Goal: Task Accomplishment & Management: Use online tool/utility

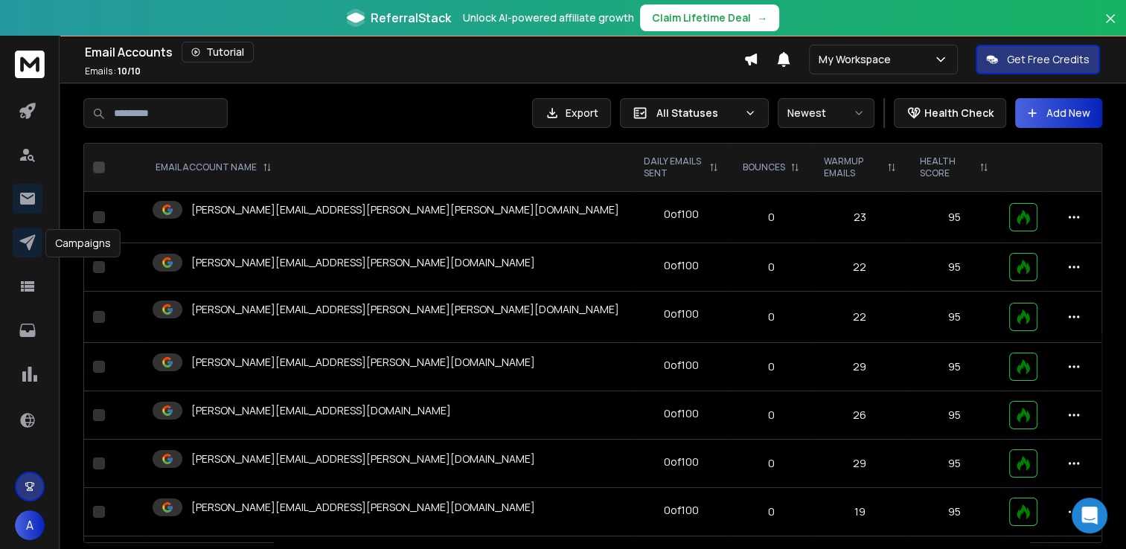
click at [31, 236] on icon at bounding box center [28, 243] width 18 height 18
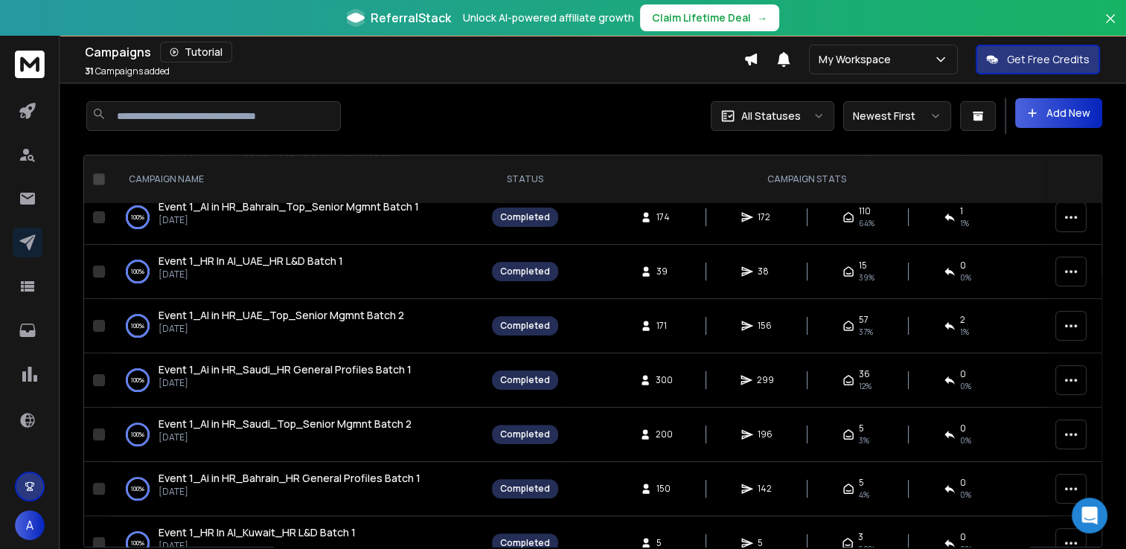
scroll to position [447, 0]
click at [313, 316] on span "Event 1_AI in HR_UAE_Top_Senior Mgmnt Batch 2" at bounding box center [282, 317] width 246 height 14
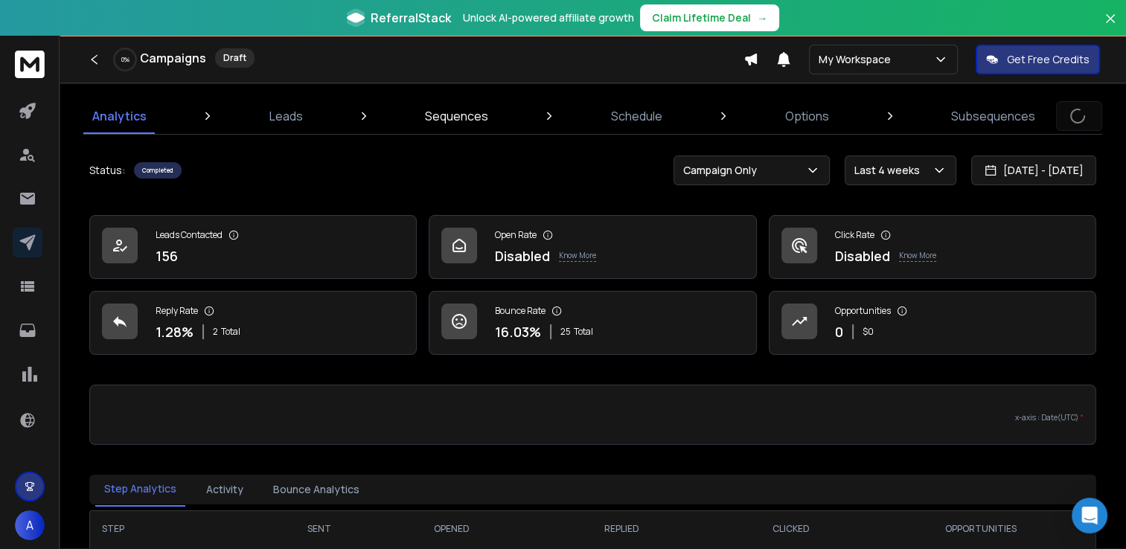
click at [444, 120] on p "Sequences" at bounding box center [456, 116] width 63 height 18
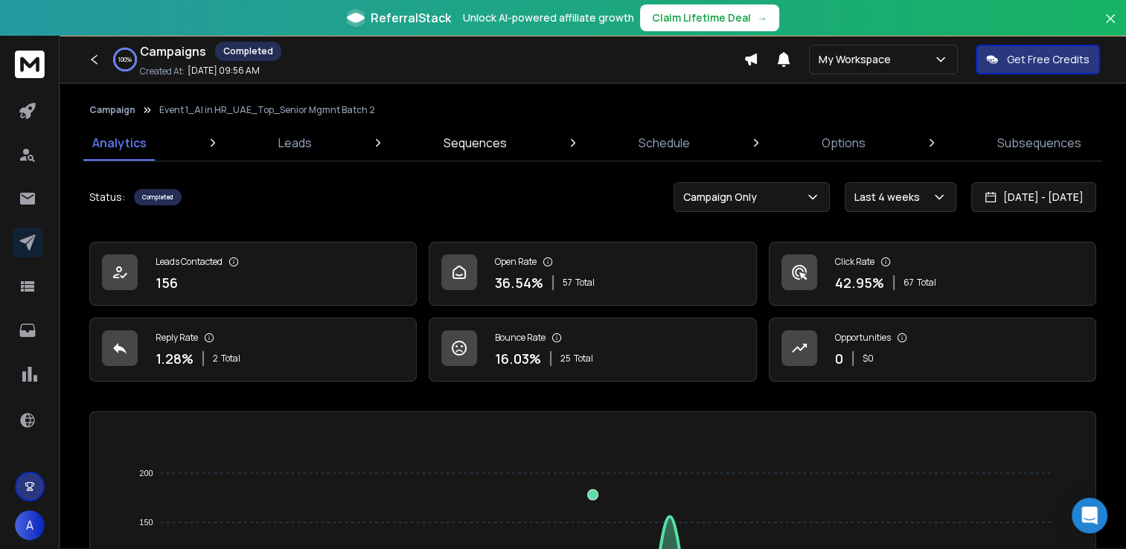
click at [453, 141] on p "Sequences" at bounding box center [475, 143] width 63 height 18
click at [492, 144] on p "Sequences" at bounding box center [475, 143] width 63 height 18
click at [474, 144] on p "Sequences" at bounding box center [475, 143] width 63 height 18
click at [456, 144] on p "Sequences" at bounding box center [475, 143] width 63 height 18
click at [471, 150] on p "Sequences" at bounding box center [475, 143] width 63 height 18
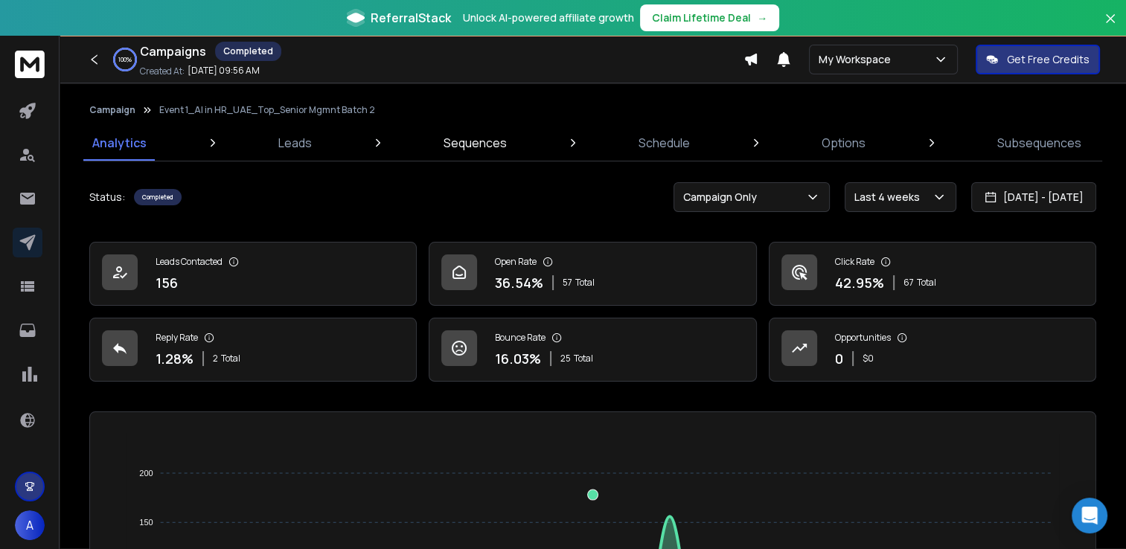
click at [462, 150] on p "Sequences" at bounding box center [475, 143] width 63 height 18
click at [463, 141] on p "Sequences" at bounding box center [475, 143] width 63 height 18
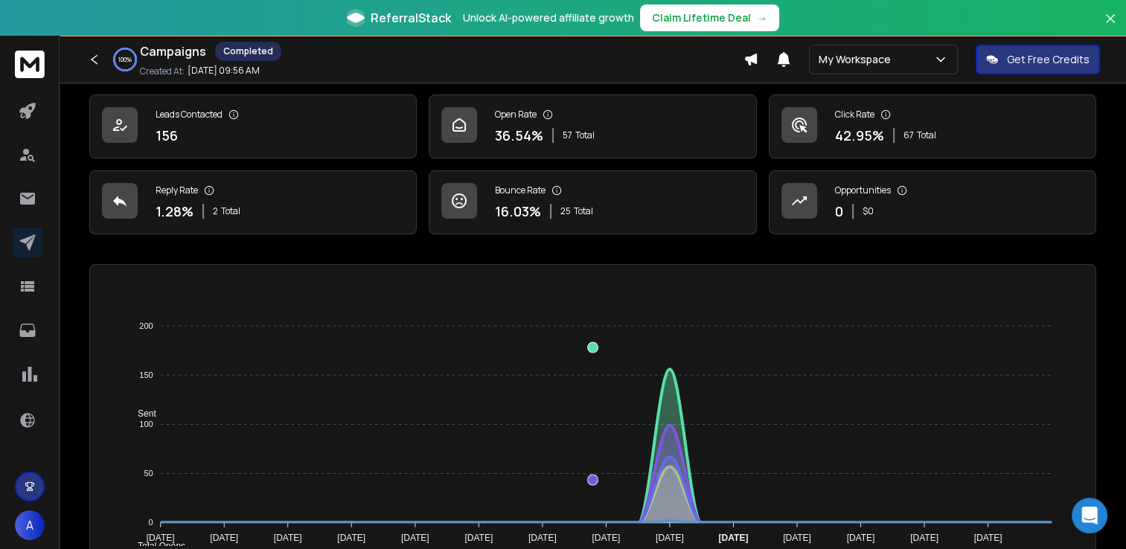
scroll to position [149, 0]
click at [27, 243] on icon at bounding box center [28, 243] width 18 height 18
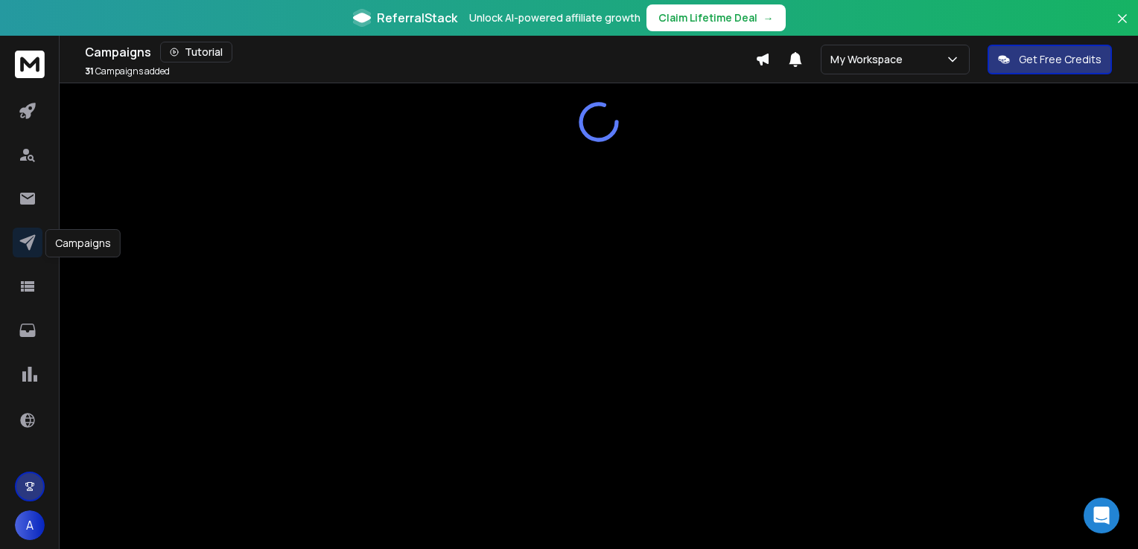
click at [19, 243] on icon at bounding box center [28, 243] width 18 height 18
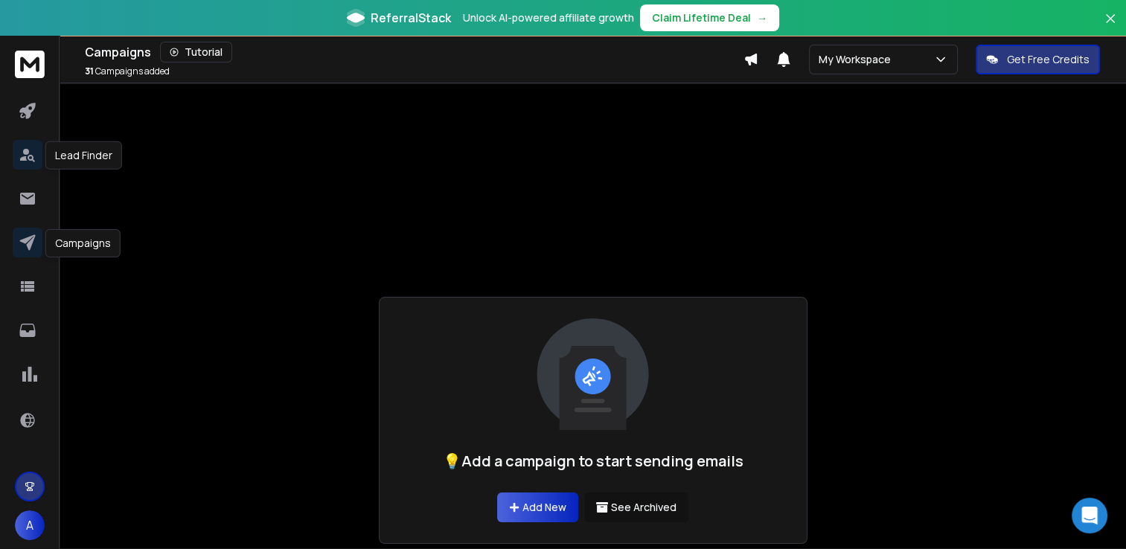
click at [22, 166] on link at bounding box center [28, 155] width 30 height 30
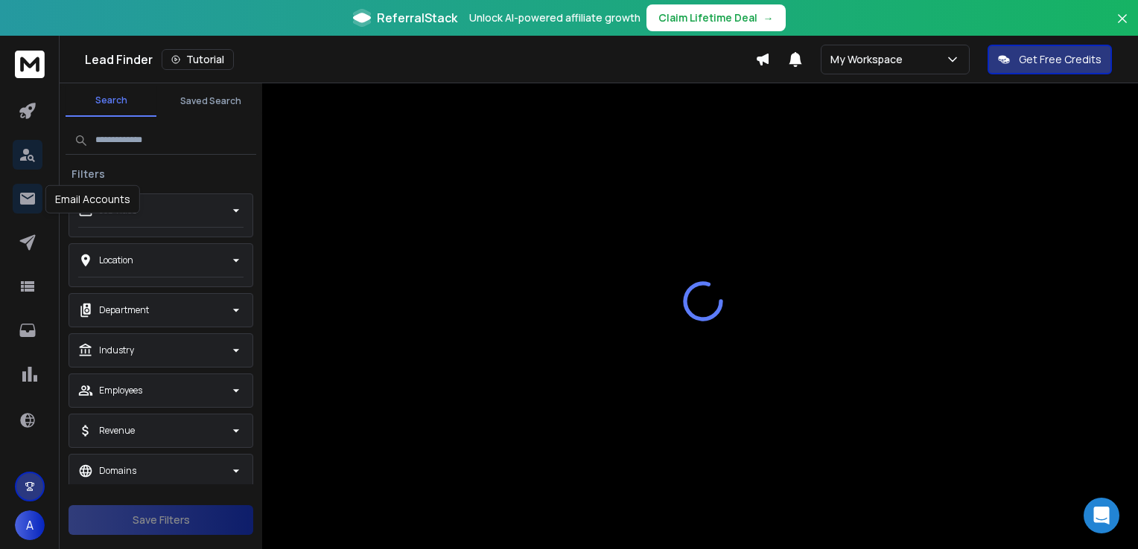
click at [21, 207] on icon at bounding box center [28, 199] width 18 height 18
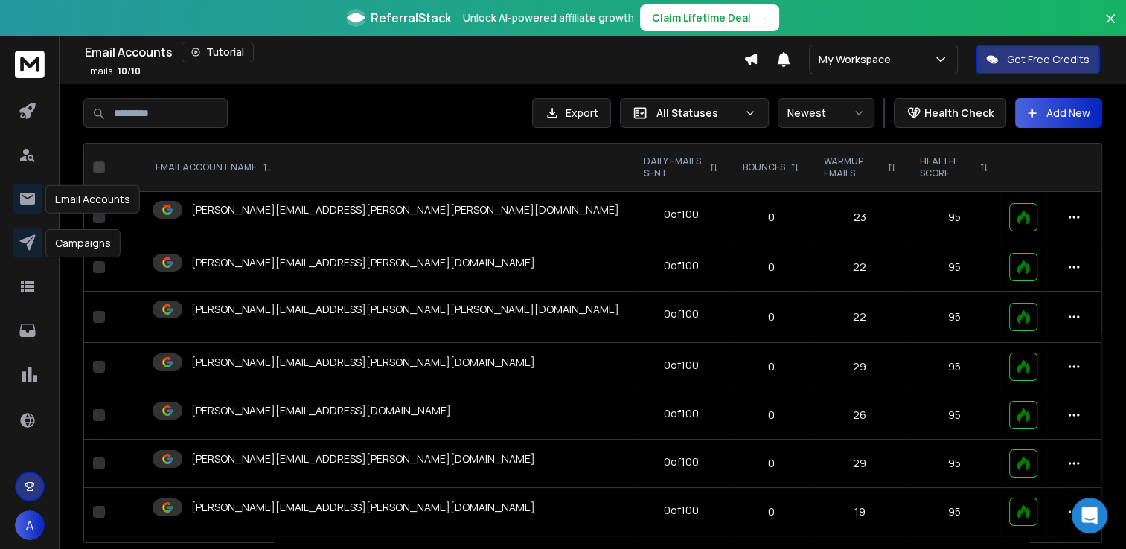
click at [32, 242] on icon at bounding box center [27, 243] width 16 height 16
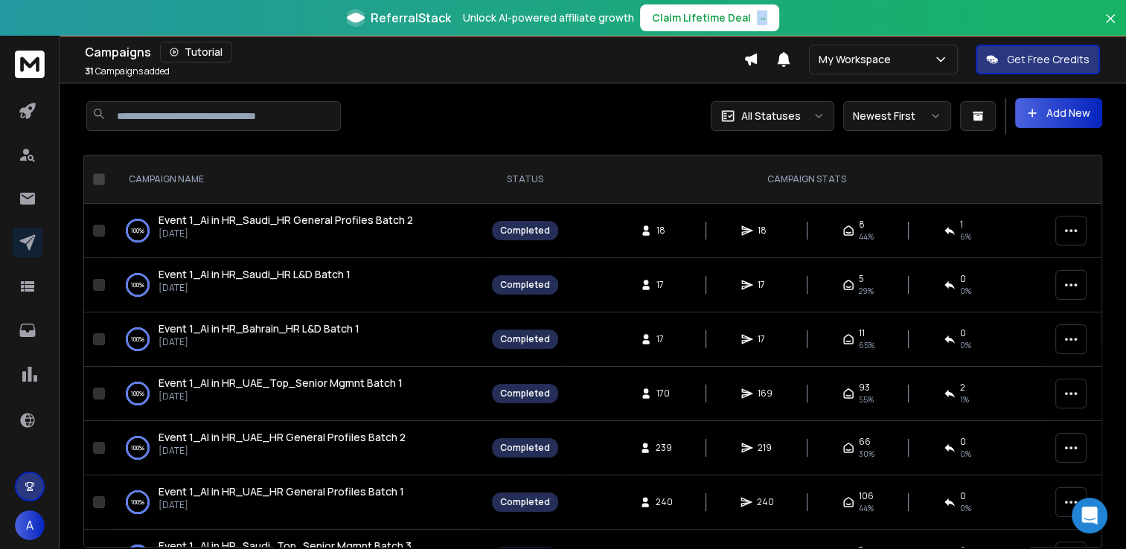
drag, startPoint x: 1123, startPoint y: 22, endPoint x: 1117, endPoint y: 35, distance: 14.0
click at [1117, 35] on div "ReferralStack Unlock AI-powered affiliate growth Lifetime Deals available! Clai…" at bounding box center [563, 18] width 1126 height 36
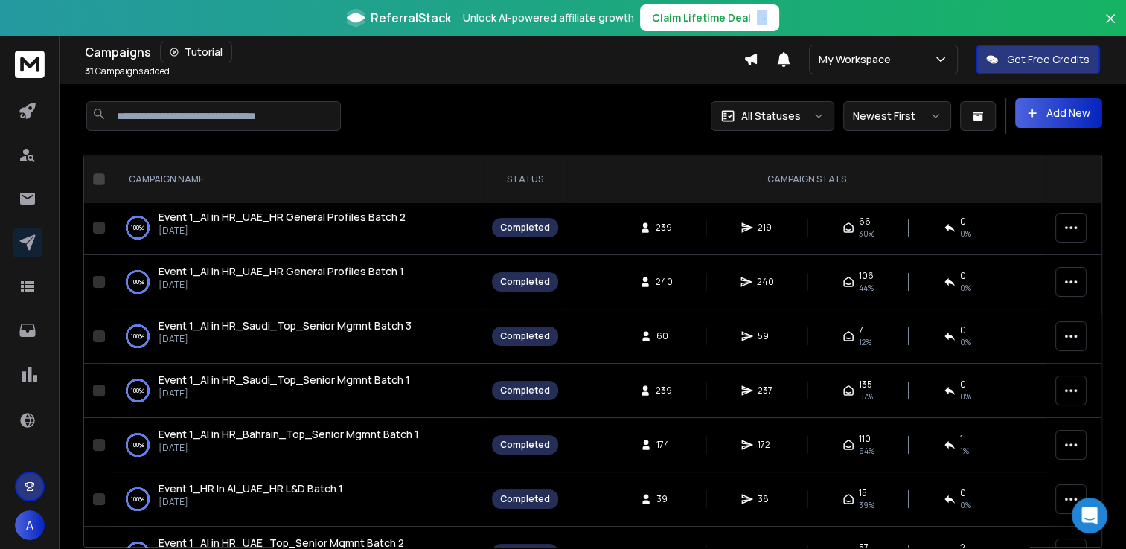
scroll to position [223, 0]
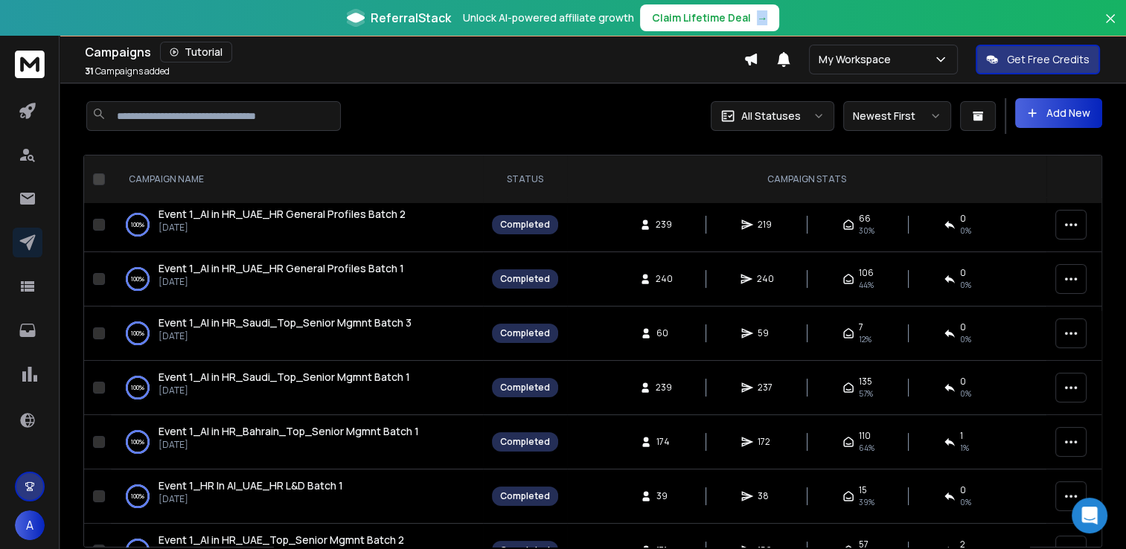
click at [213, 427] on span "Event 1_AI in HR_Bahrain_Top_Senior Mgmnt Batch 1" at bounding box center [289, 431] width 261 height 14
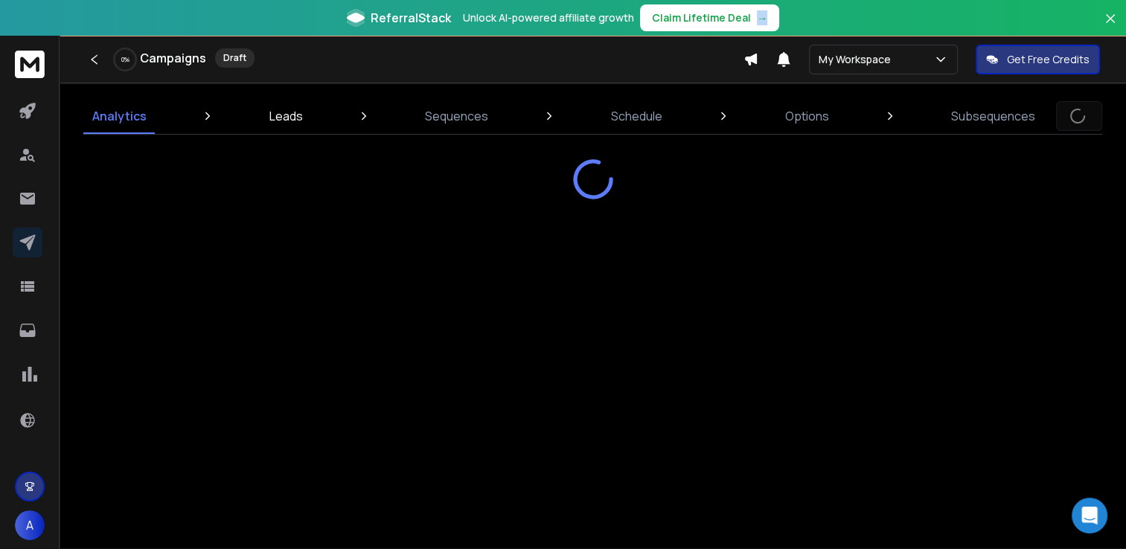
click at [293, 111] on p "Leads" at bounding box center [287, 116] width 34 height 18
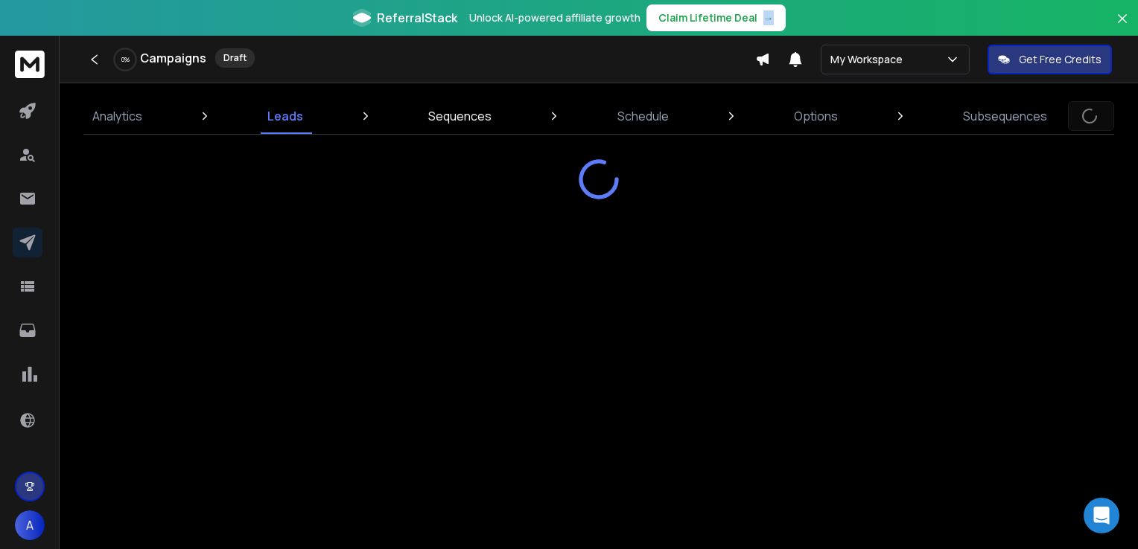
click at [461, 115] on p "Sequences" at bounding box center [459, 116] width 63 height 18
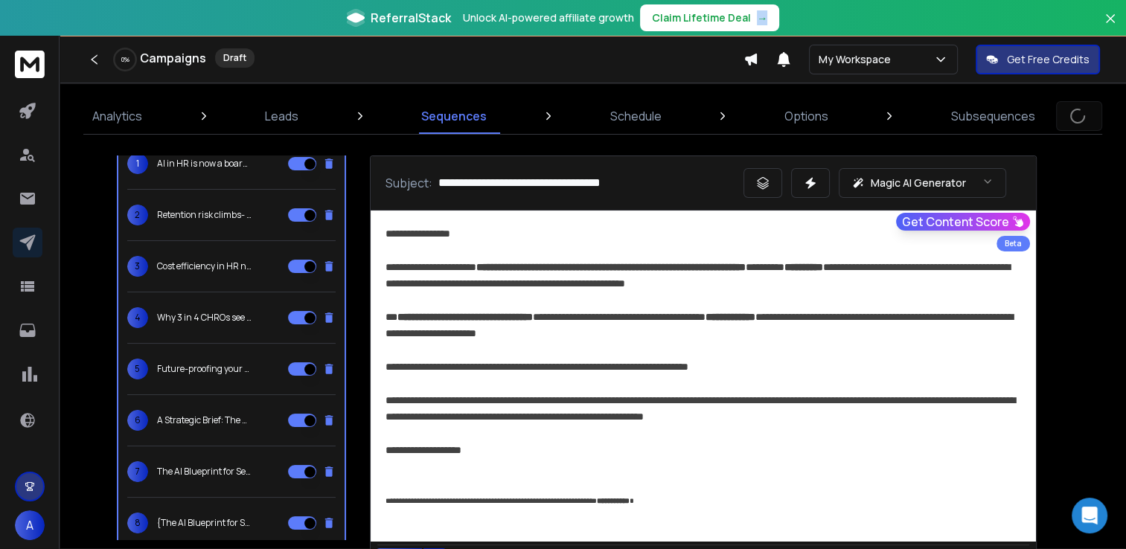
scroll to position [159, 0]
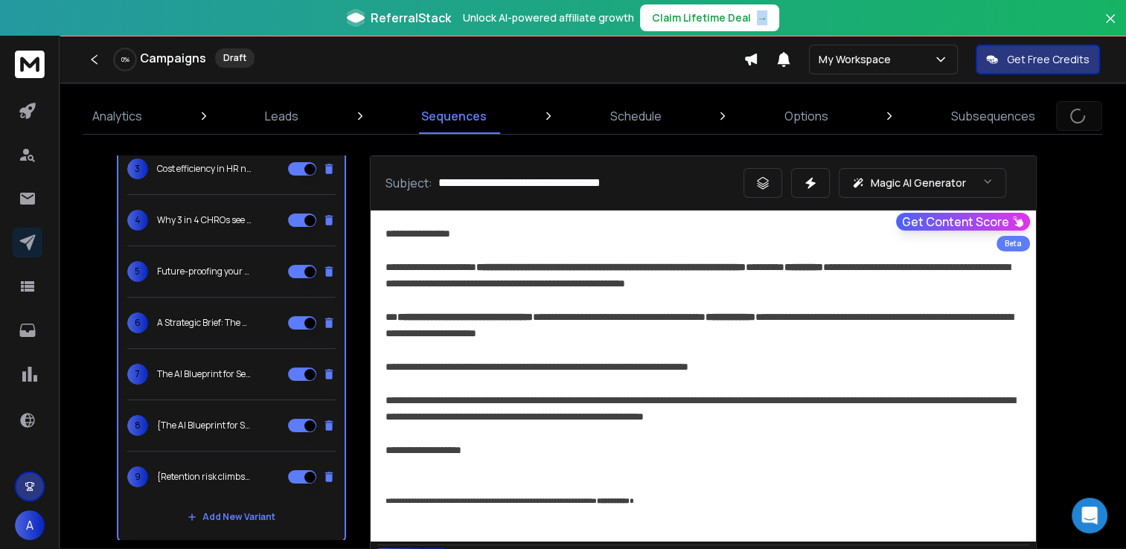
click at [197, 471] on p "{Retention risk climbs—AI in HR offers a way forward|A Strategic Answer to Tale…" at bounding box center [204, 477] width 95 height 12
type input "**********"
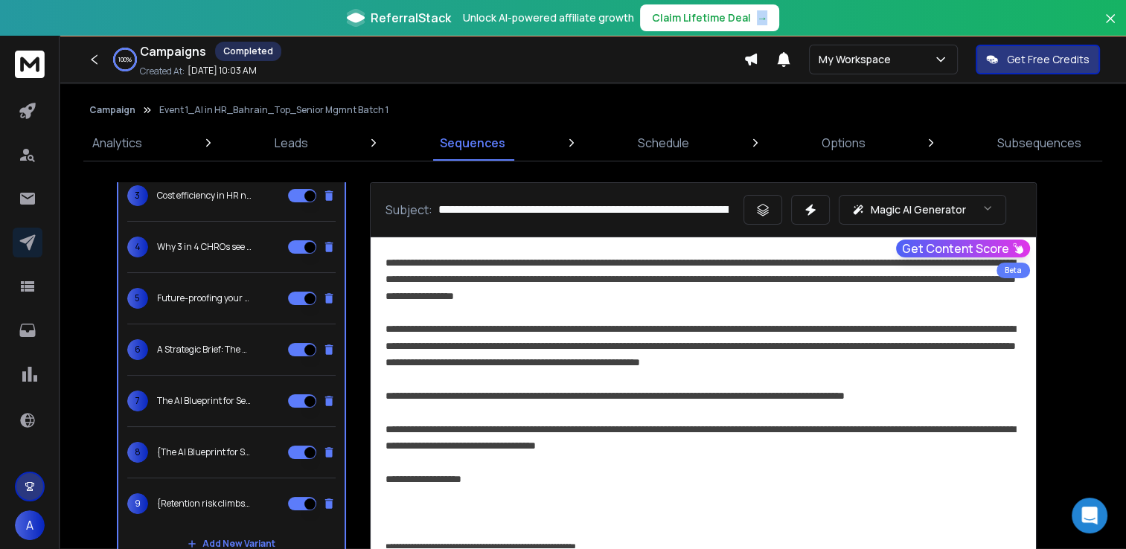
scroll to position [0, 0]
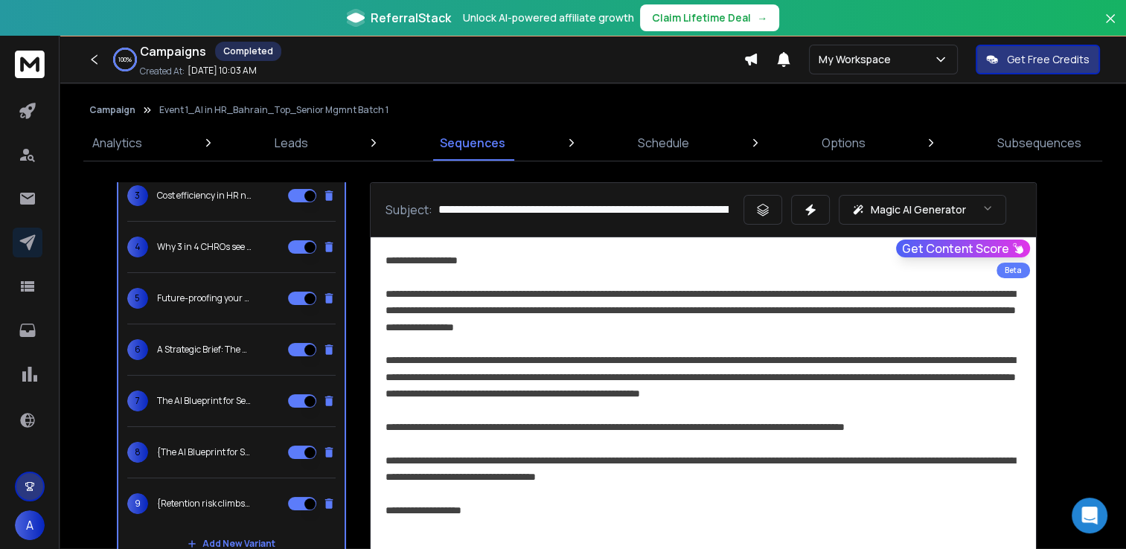
click at [710, 402] on div "**********" at bounding box center [704, 377] width 636 height 50
click at [762, 419] on div at bounding box center [704, 411] width 636 height 16
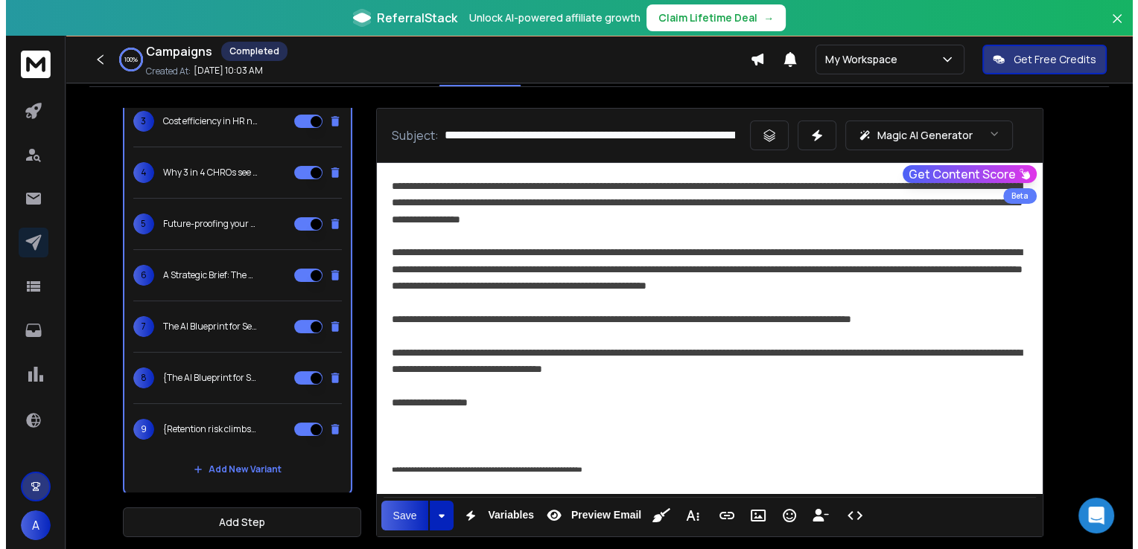
scroll to position [83, 0]
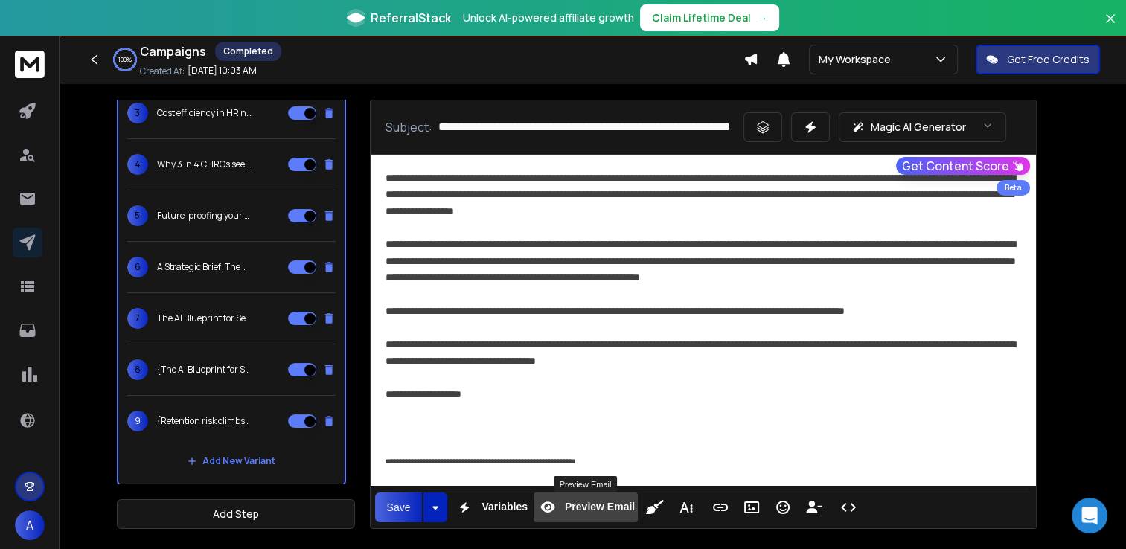
click at [605, 499] on div "Preview Email" at bounding box center [586, 507] width 104 height 25
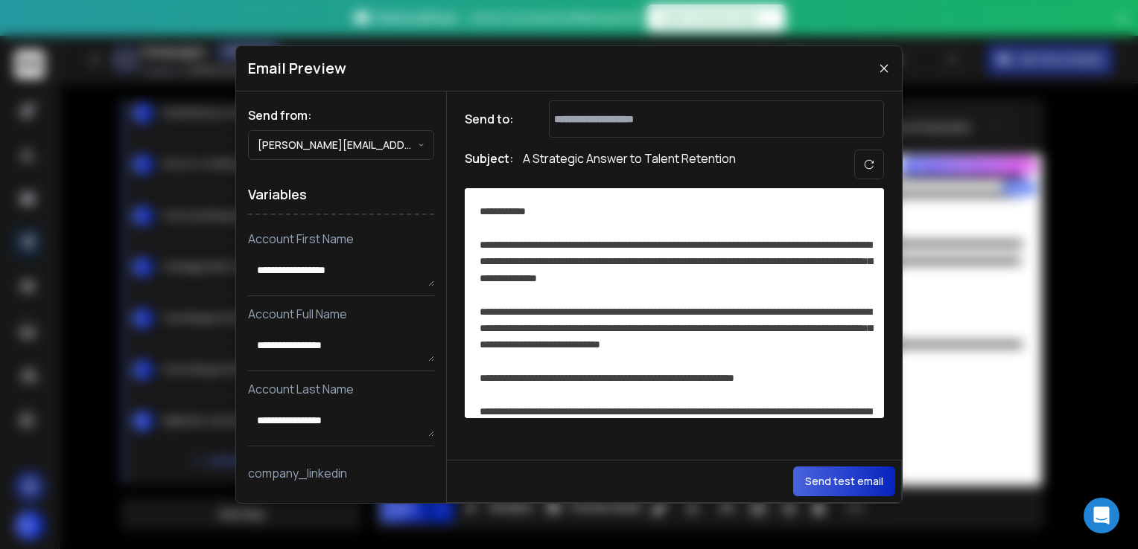
click at [596, 121] on input at bounding box center [716, 119] width 325 height 27
click at [526, 317] on div "**********" at bounding box center [673, 329] width 389 height 50
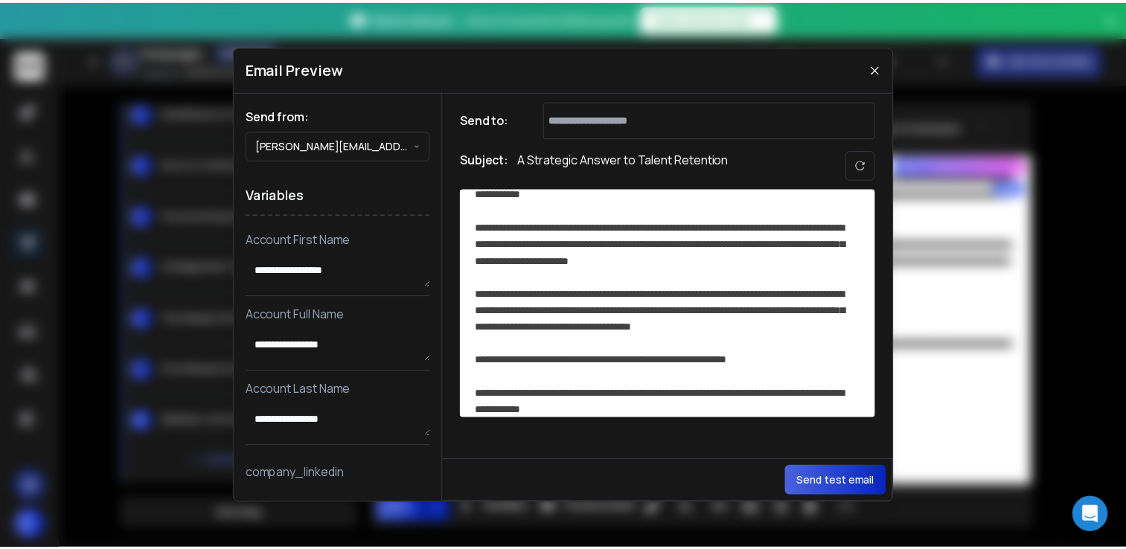
scroll to position [0, 0]
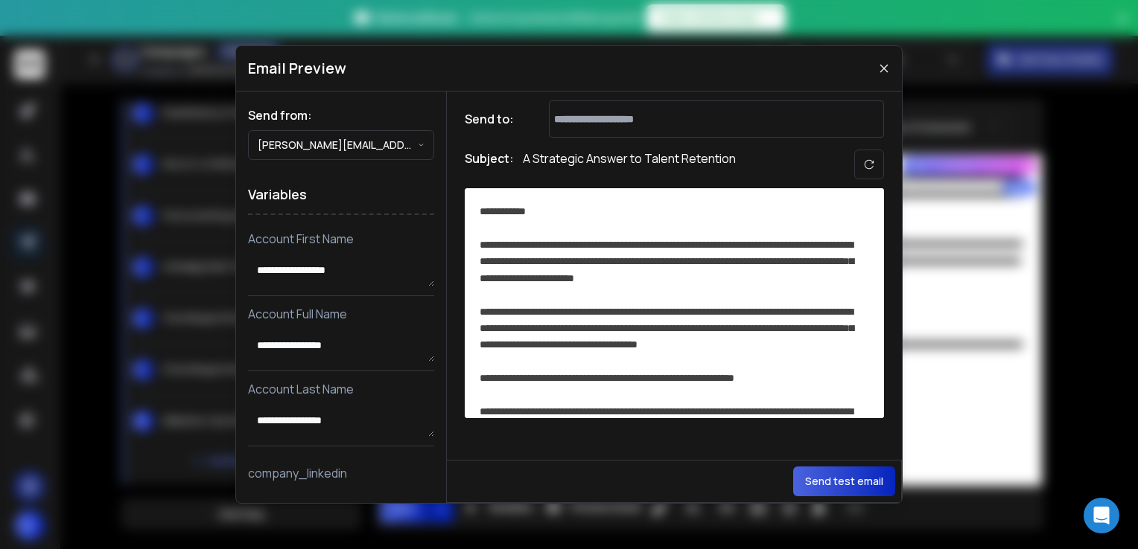
click at [881, 63] on icon at bounding box center [884, 69] width 12 height 12
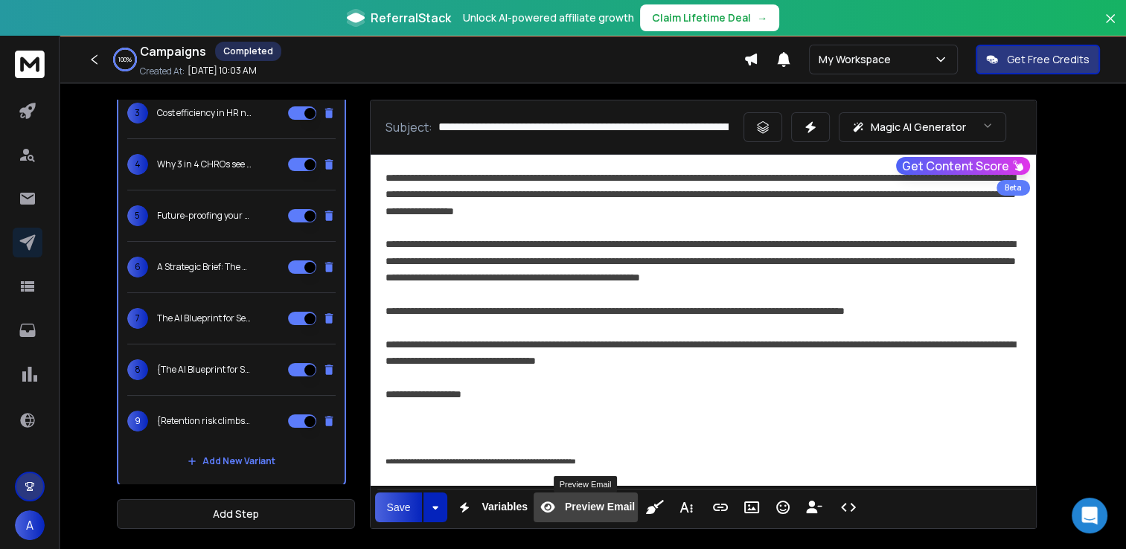
click at [589, 498] on div "Preview Email" at bounding box center [586, 507] width 104 height 25
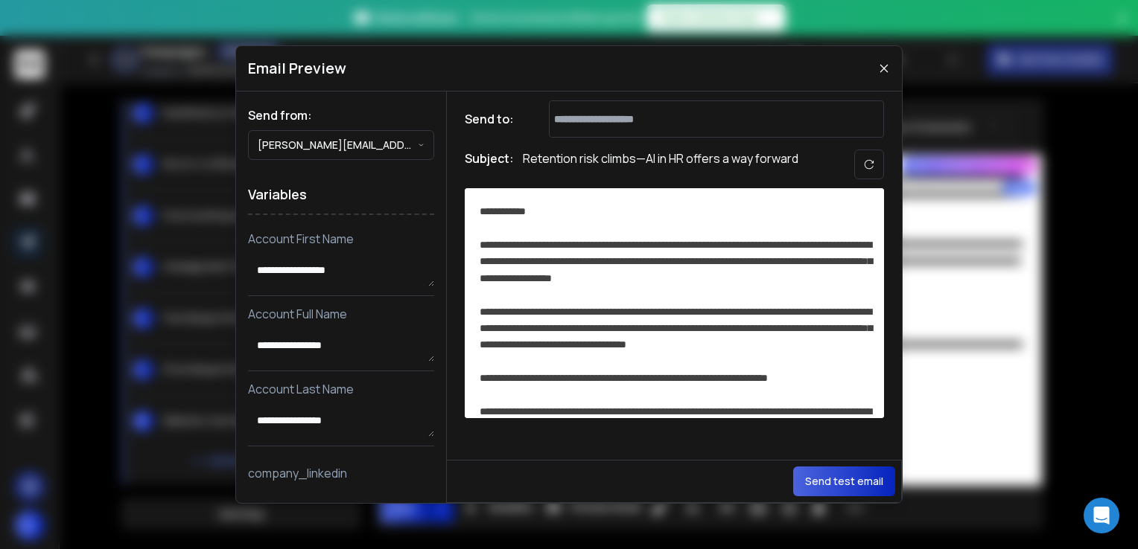
click at [882, 68] on icon at bounding box center [884, 69] width 12 height 12
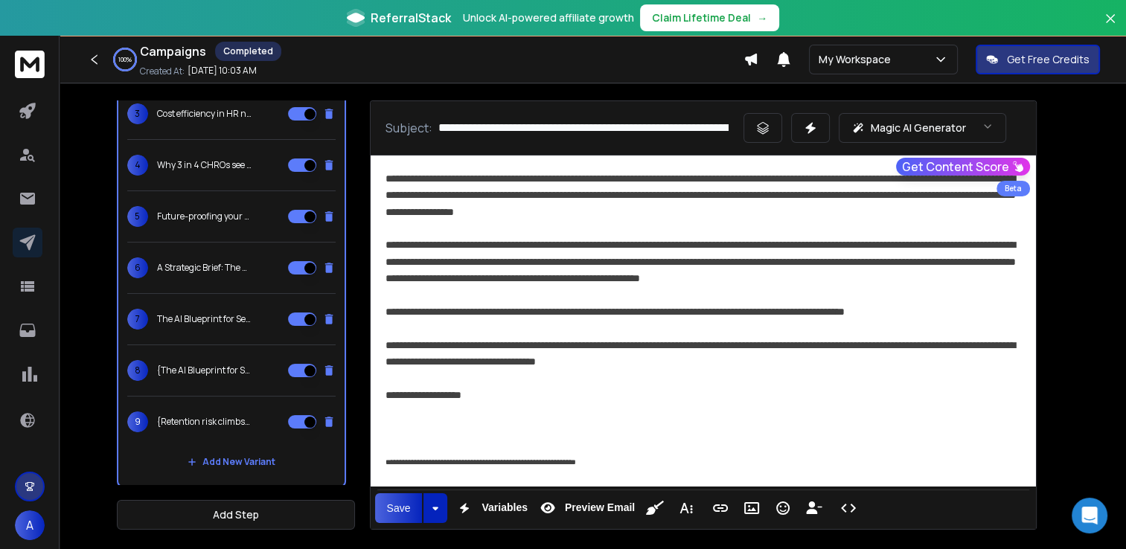
scroll to position [83, 0]
